Goal: Find specific page/section

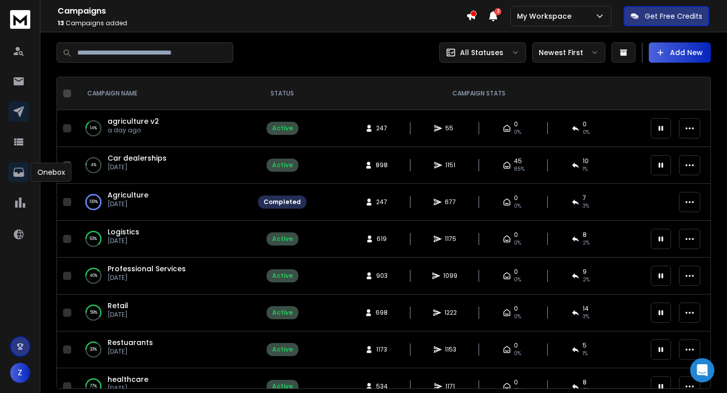
click at [19, 166] on icon at bounding box center [19, 172] width 12 height 12
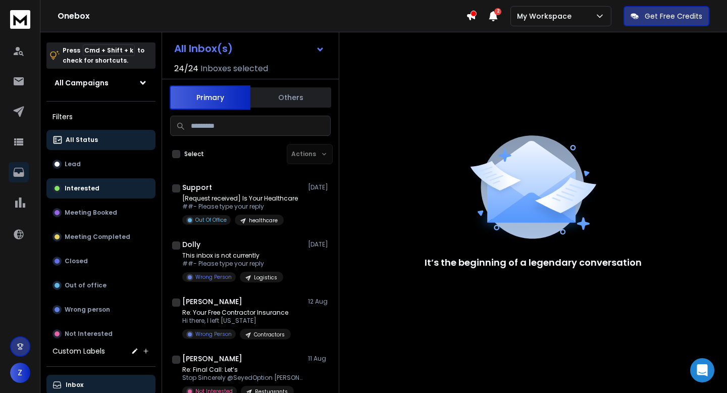
click at [115, 188] on button "Interested" at bounding box center [100, 188] width 109 height 20
